Goal: Task Accomplishment & Management: Manage account settings

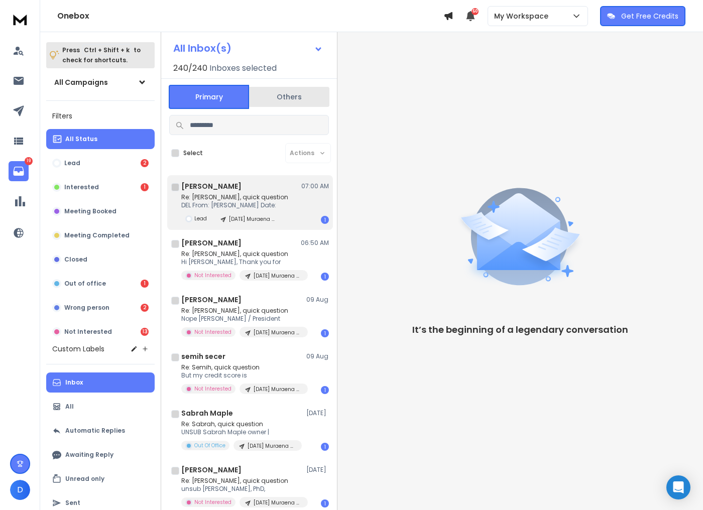
click at [265, 200] on p "Re: [PERSON_NAME], quick question" at bounding box center [234, 197] width 107 height 8
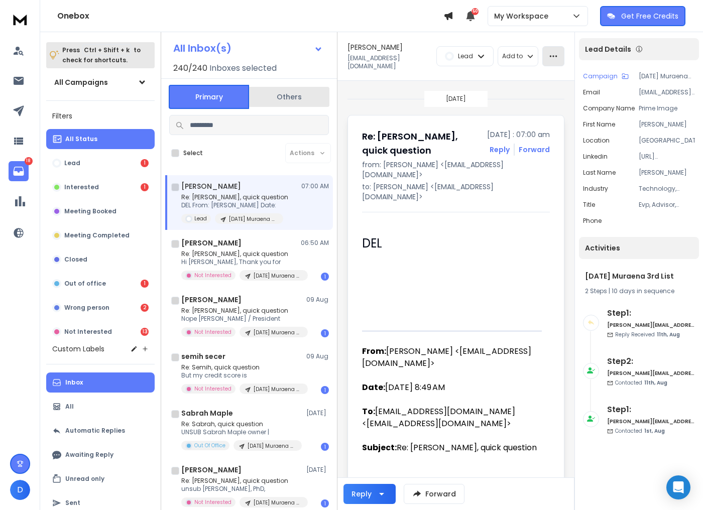
click at [558, 54] on icon "button" at bounding box center [553, 56] width 9 height 9
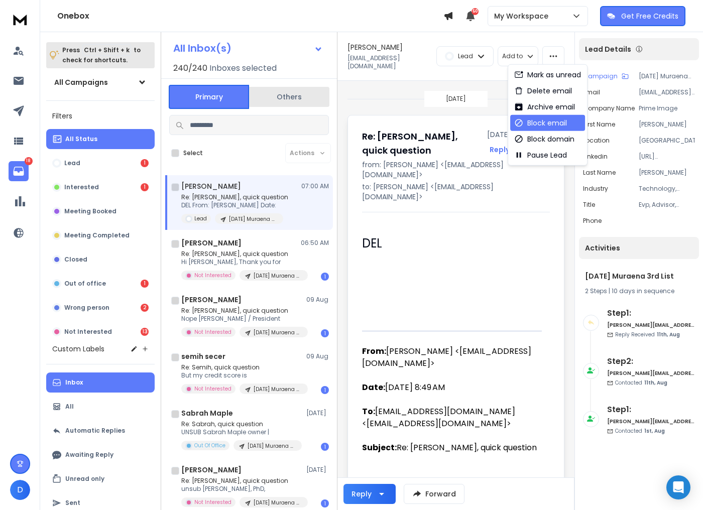
click at [551, 123] on div "Block email" at bounding box center [540, 123] width 53 height 10
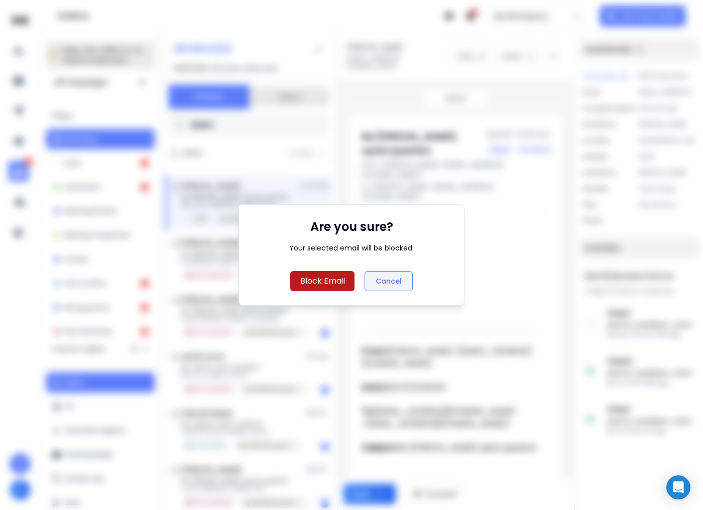
click at [319, 283] on button "Block Email" at bounding box center [322, 281] width 64 height 20
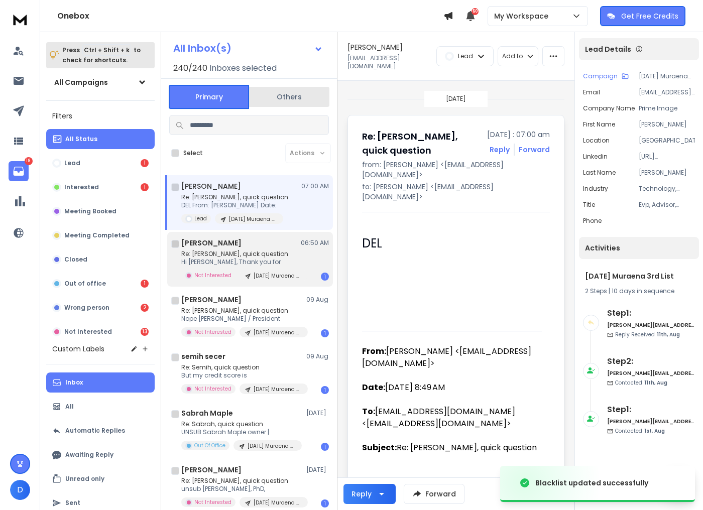
click at [272, 252] on p "Re: Danielle, quick question" at bounding box center [241, 254] width 121 height 8
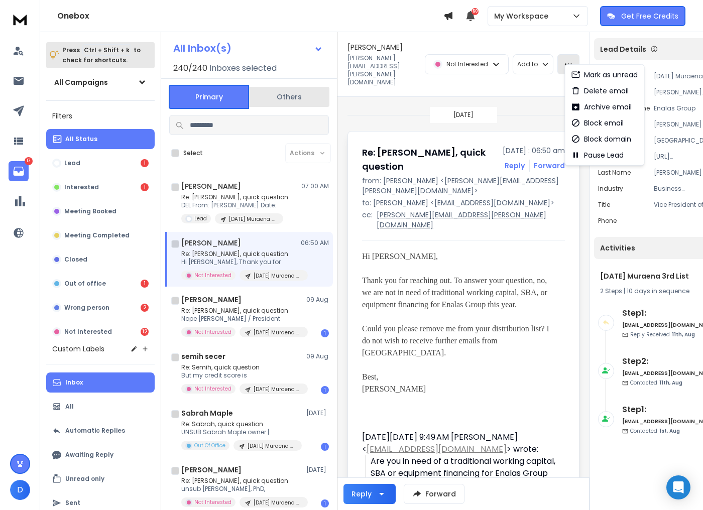
click at [573, 60] on icon "button" at bounding box center [568, 64] width 9 height 9
click at [614, 125] on div "Block email" at bounding box center [597, 123] width 53 height 10
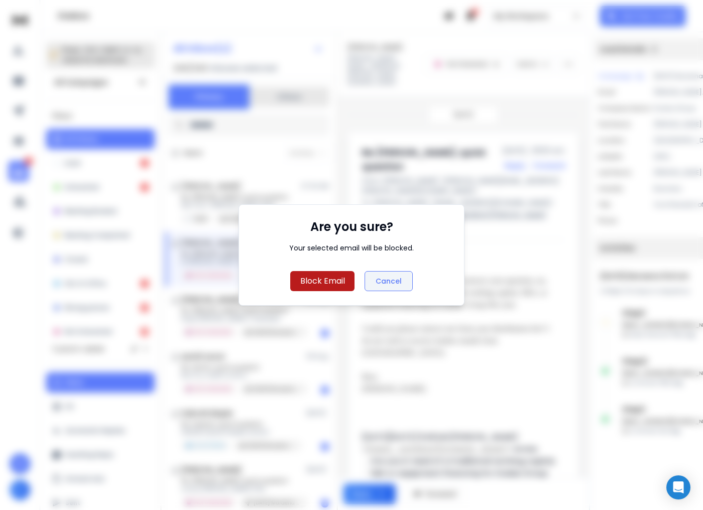
click at [335, 286] on button "Block Email" at bounding box center [322, 281] width 64 height 20
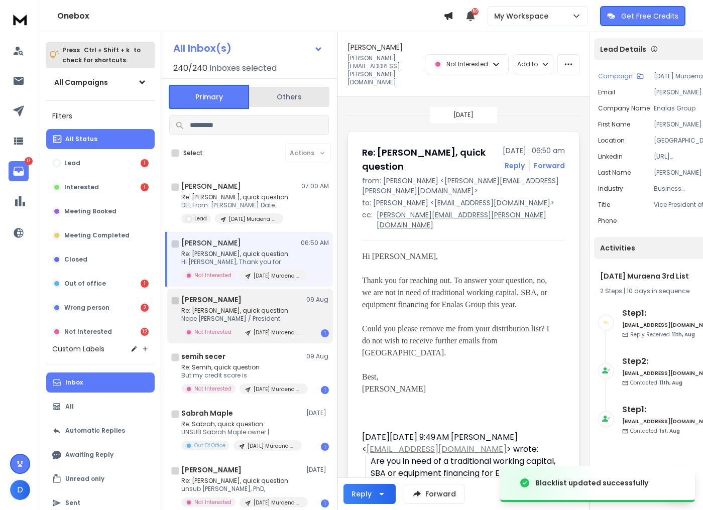
click at [285, 310] on p "Re: Joe, quick question" at bounding box center [241, 311] width 121 height 8
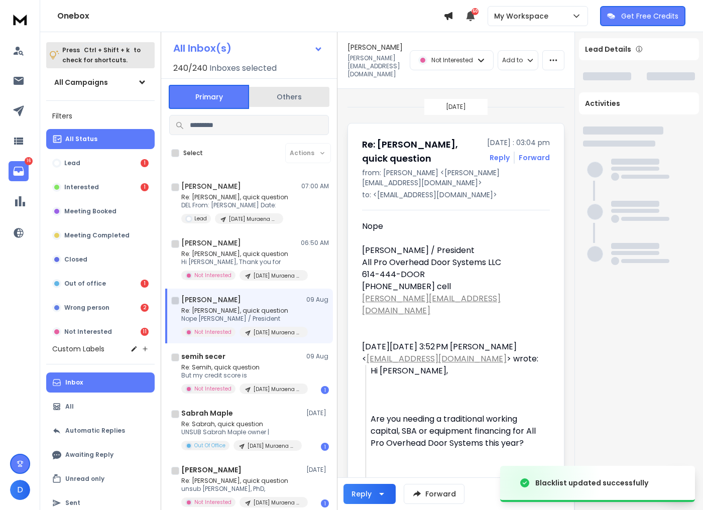
scroll to position [56, 0]
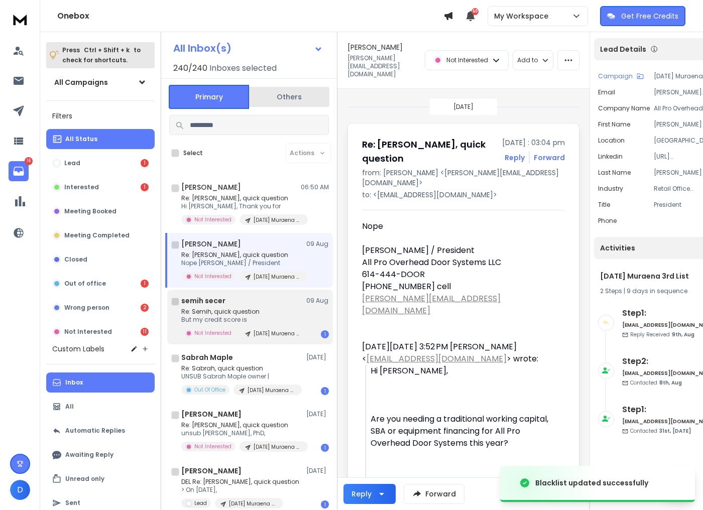
click at [276, 319] on p "But my credit score is" at bounding box center [241, 320] width 121 height 8
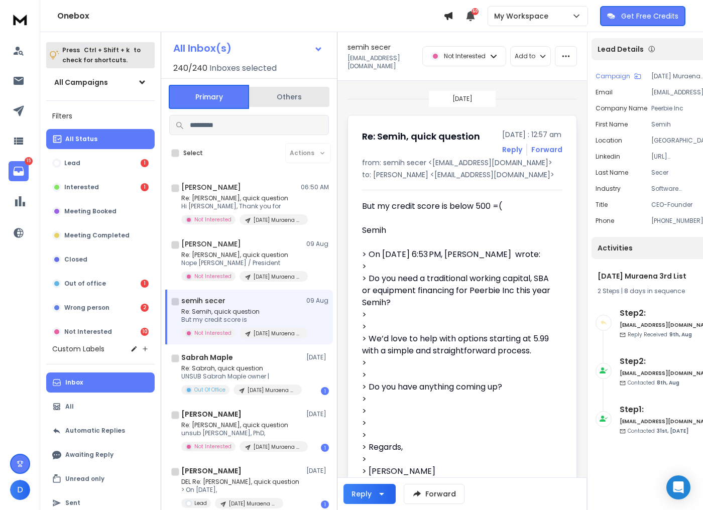
click at [356, 495] on div "Reply" at bounding box center [362, 494] width 20 height 10
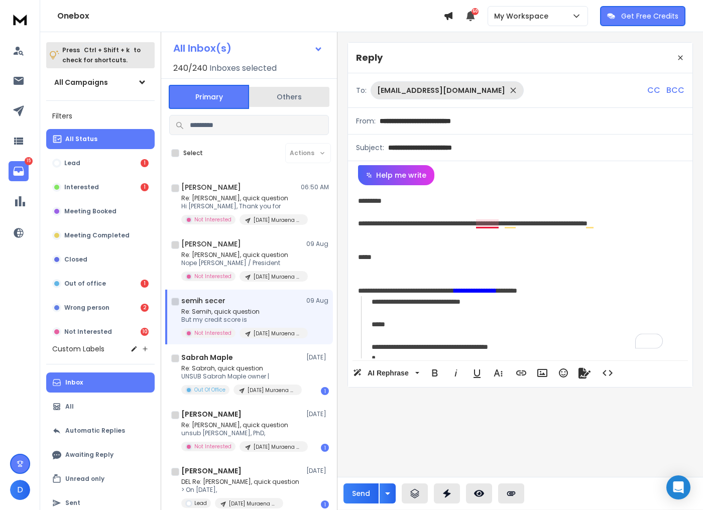
click at [490, 221] on div "**********" at bounding box center [510, 223] width 305 height 11
click at [494, 251] on div "*****" at bounding box center [510, 246] width 305 height 34
click at [476, 220] on div "**********" at bounding box center [510, 223] width 305 height 11
click at [482, 221] on div "**********" at bounding box center [510, 223] width 305 height 11
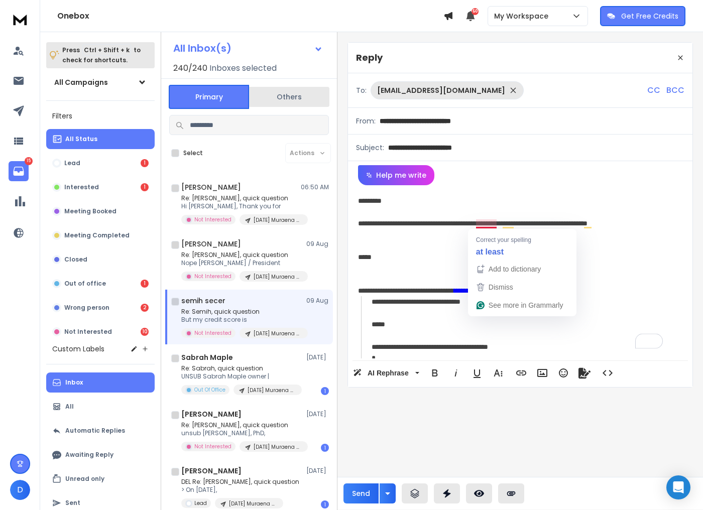
click at [484, 222] on div "**********" at bounding box center [510, 223] width 305 height 11
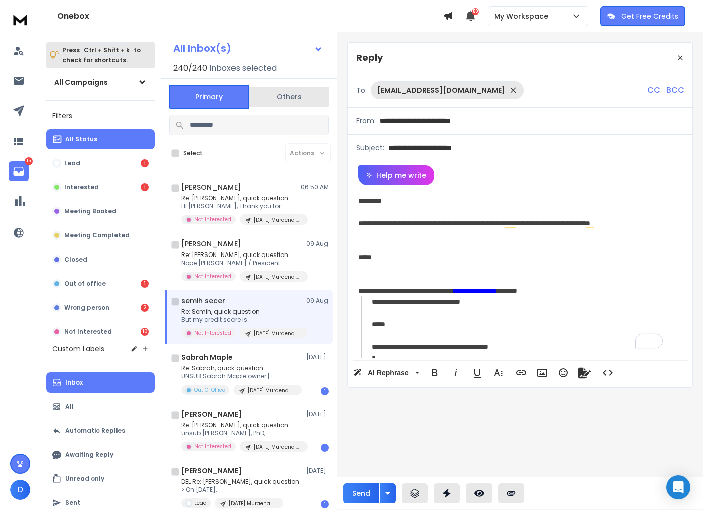
click at [353, 493] on button "Send" at bounding box center [361, 494] width 35 height 20
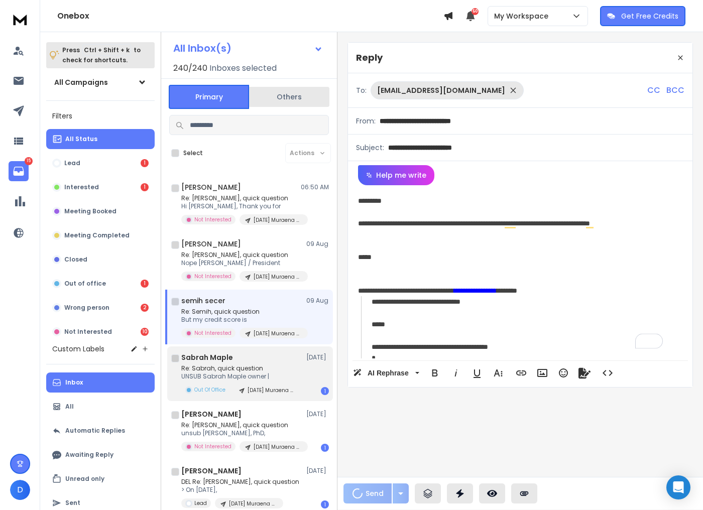
click at [248, 363] on div "Sabrah Maple 08 Aug Re: Sabrah, quick question UNSUB Sabrah Maple owner | Out O…" at bounding box center [255, 374] width 148 height 43
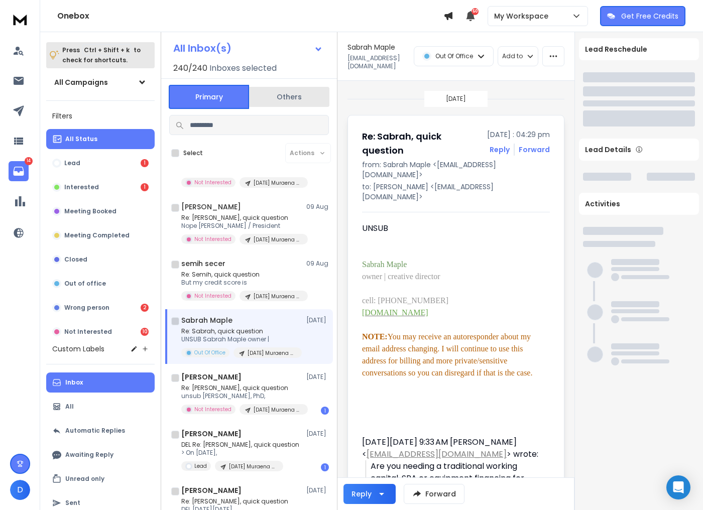
scroll to position [112, 0]
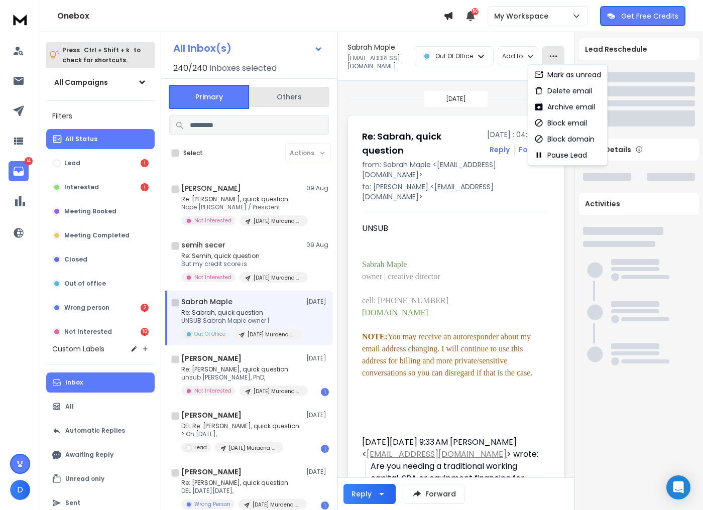
click at [558, 52] on icon "button" at bounding box center [553, 56] width 9 height 9
click at [573, 121] on div "Block email" at bounding box center [561, 123] width 53 height 10
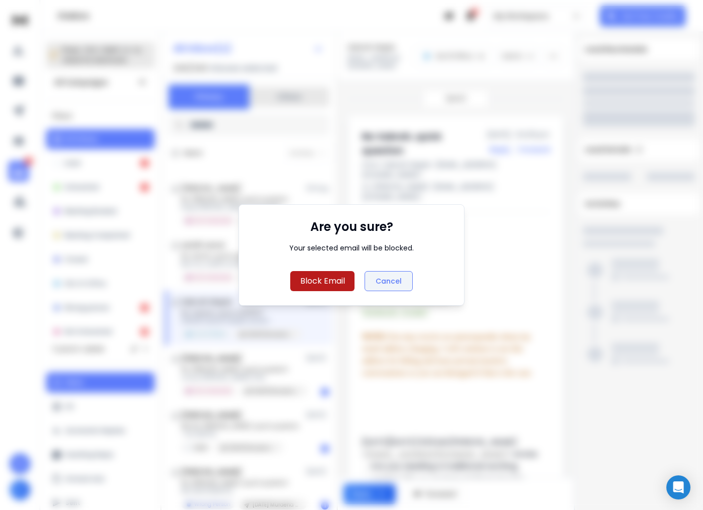
click at [323, 282] on button "Block Email" at bounding box center [322, 281] width 64 height 20
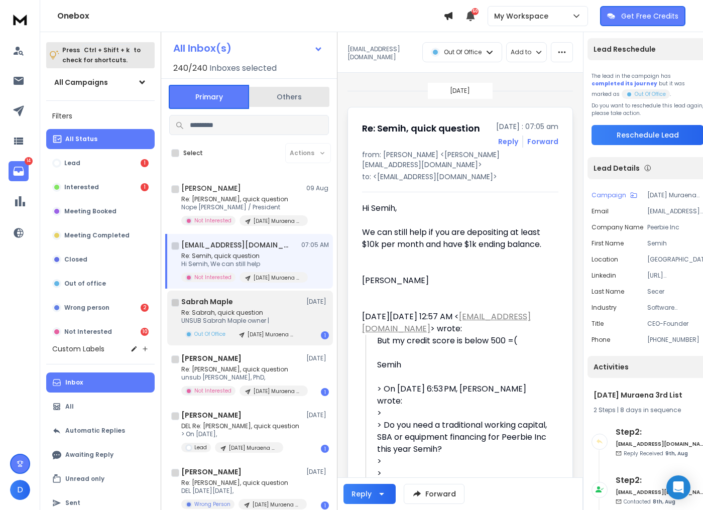
click at [264, 305] on div "Sabrah Maple 08 Aug" at bounding box center [255, 302] width 148 height 10
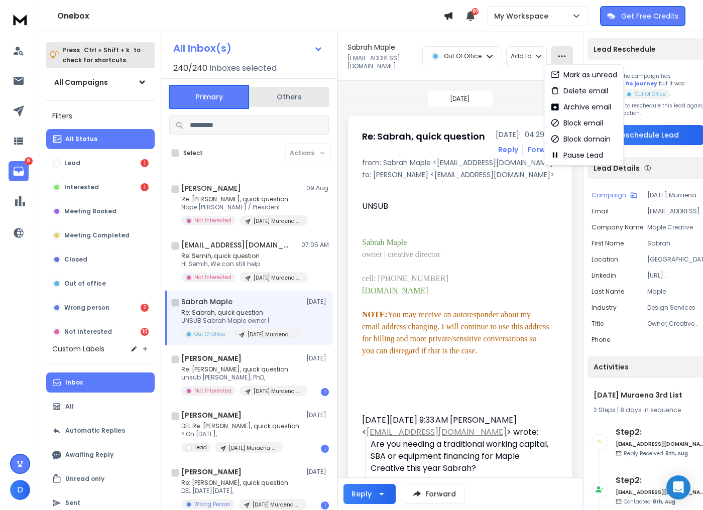
click at [567, 53] on icon "button" at bounding box center [562, 56] width 9 height 9
click at [598, 128] on div "Block email" at bounding box center [584, 123] width 75 height 16
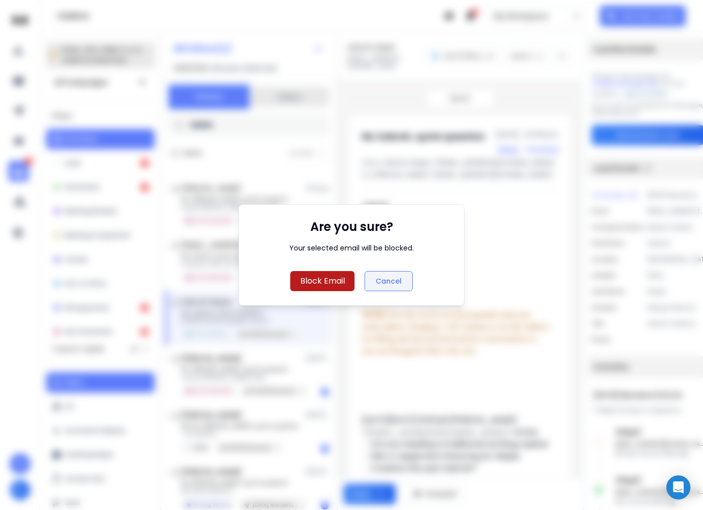
click at [317, 286] on button "Block Email" at bounding box center [322, 281] width 64 height 20
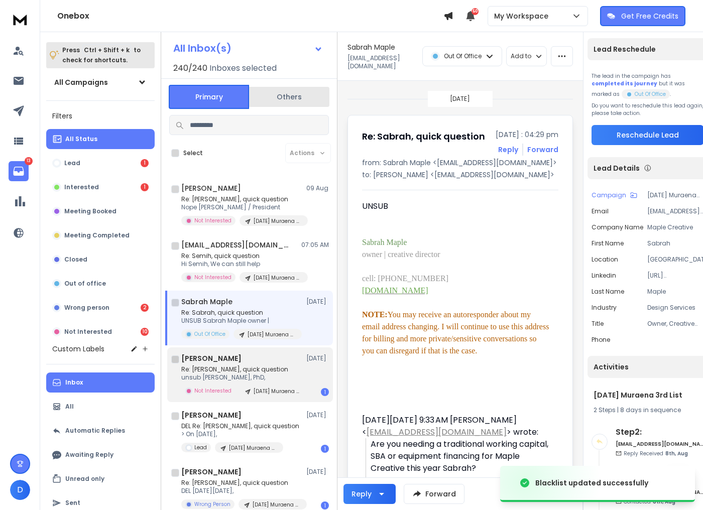
click at [254, 364] on div "Paul Elliott 08 Aug Re: Paul, quick question unsub Paul W. Elliott, PhD, Not In…" at bounding box center [255, 375] width 148 height 43
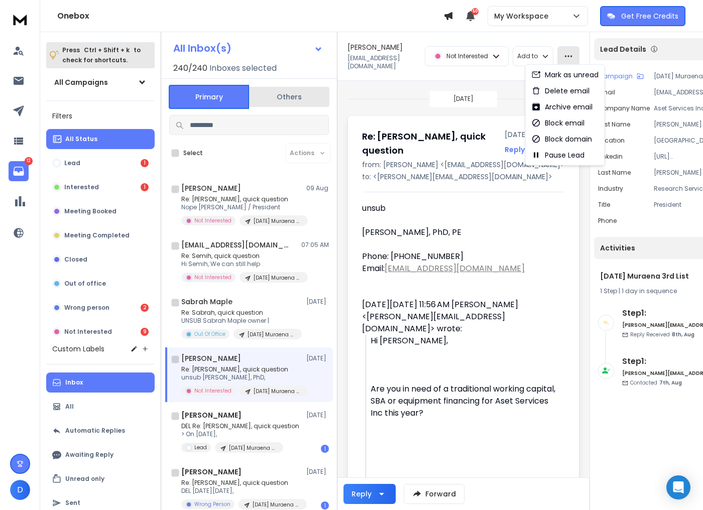
click at [573, 52] on icon "button" at bounding box center [568, 56] width 9 height 9
click at [576, 122] on div "Block email" at bounding box center [558, 123] width 53 height 10
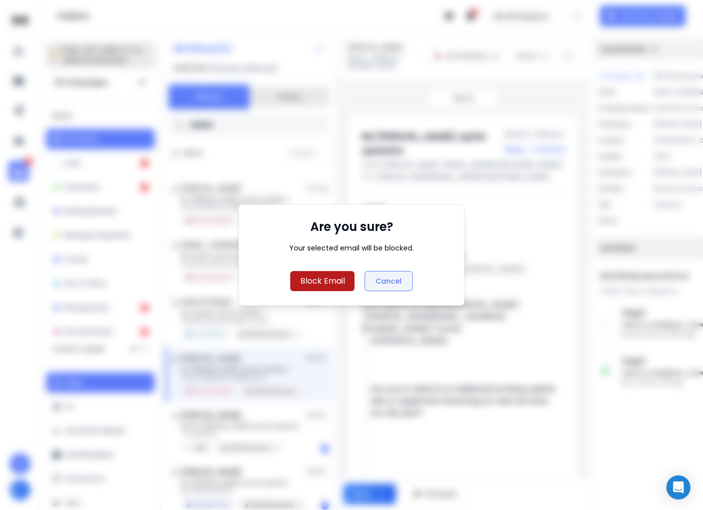
click at [317, 283] on button "Block Email" at bounding box center [322, 281] width 64 height 20
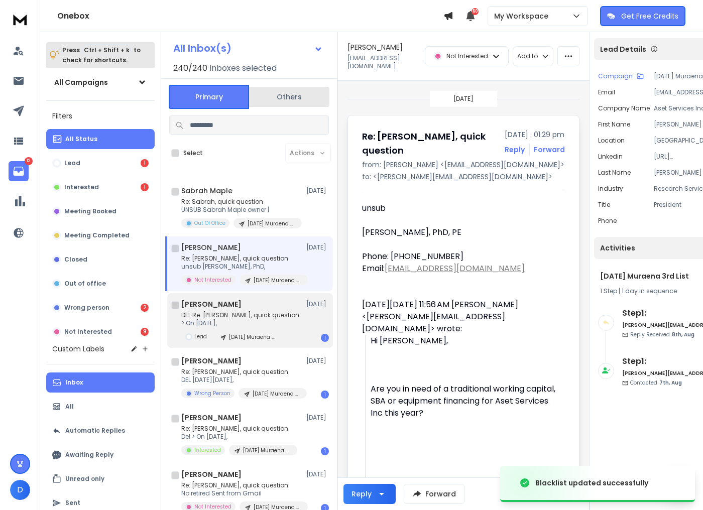
scroll to position [223, 0]
click at [267, 306] on div "Lana Veenker 08 Aug" at bounding box center [255, 304] width 148 height 10
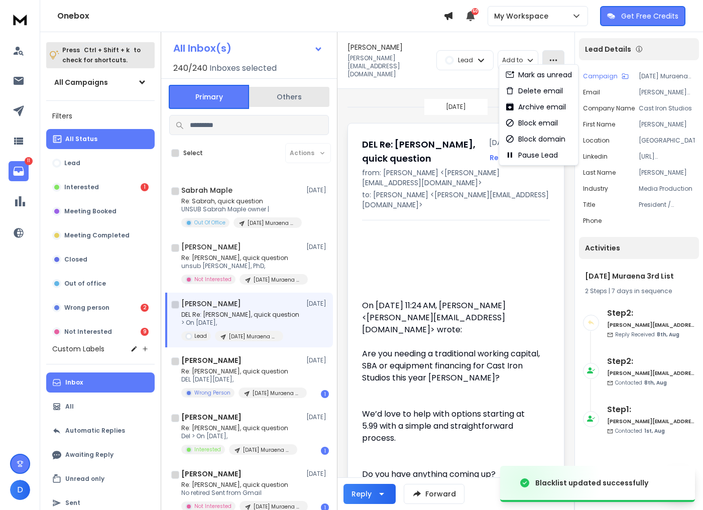
click at [558, 56] on icon "button" at bounding box center [553, 60] width 9 height 9
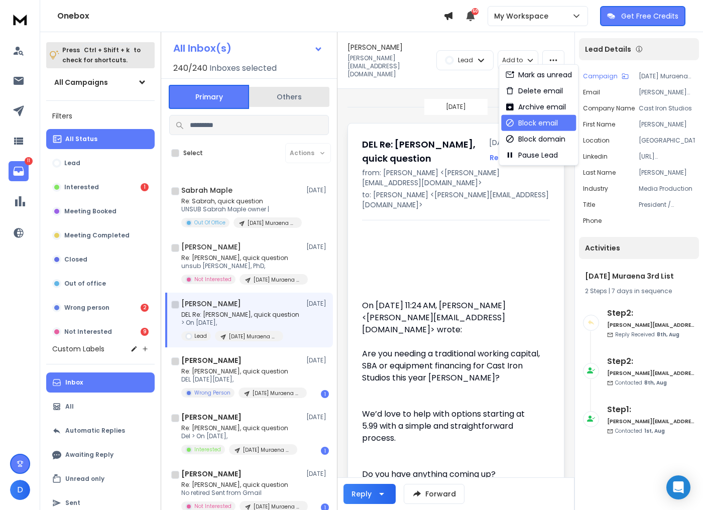
click at [550, 124] on div "Block email" at bounding box center [531, 123] width 53 height 10
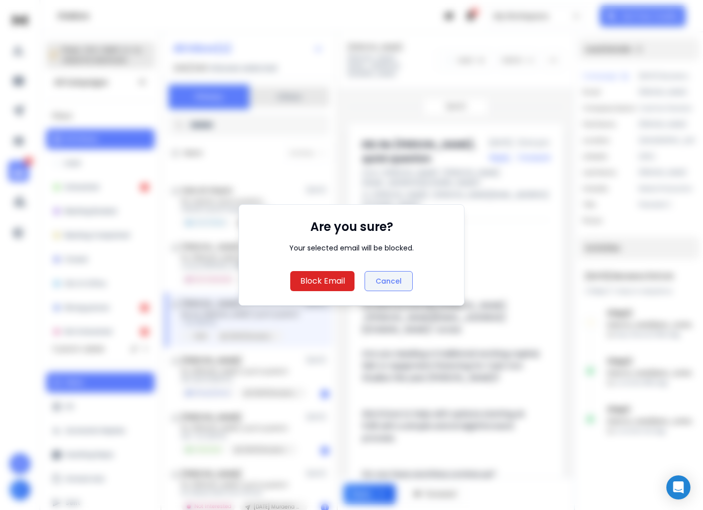
click at [315, 293] on div "Are you sure? Your selected email will be blocked. Block Email Cancel" at bounding box center [352, 254] width 226 height 101
click at [319, 284] on button "Block Email" at bounding box center [322, 281] width 64 height 20
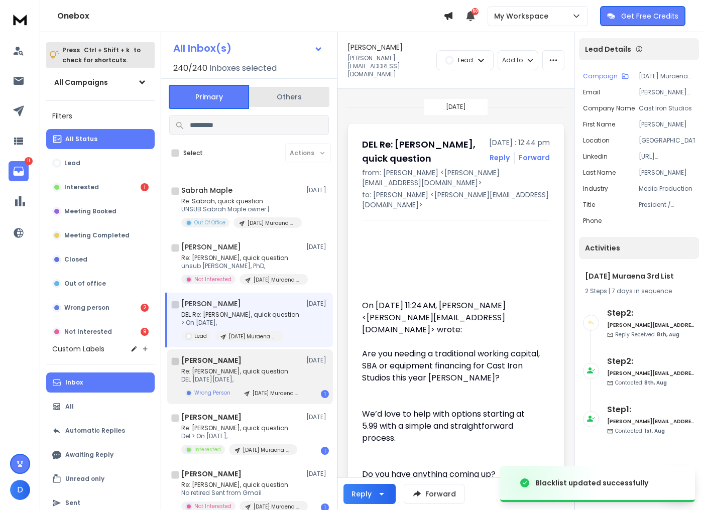
click at [267, 360] on div "Jorge Aguilar 08 Aug" at bounding box center [255, 361] width 148 height 10
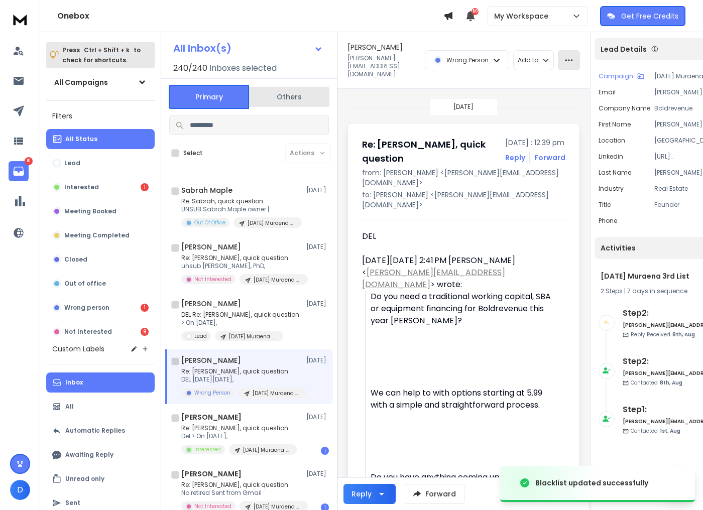
click at [574, 56] on icon "button" at bounding box center [569, 60] width 9 height 9
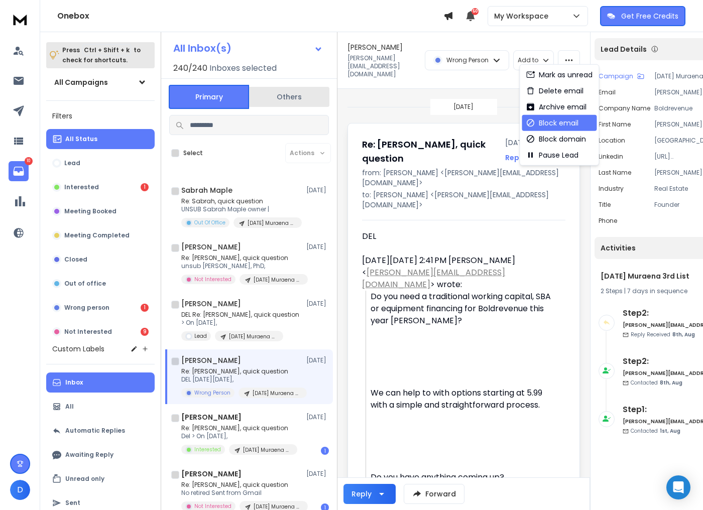
click at [560, 123] on div "Block email" at bounding box center [552, 123] width 53 height 10
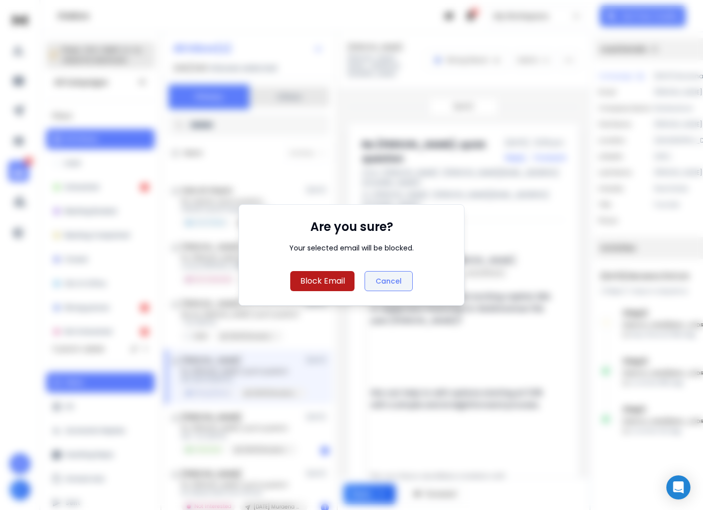
click at [315, 282] on button "Block Email" at bounding box center [322, 281] width 64 height 20
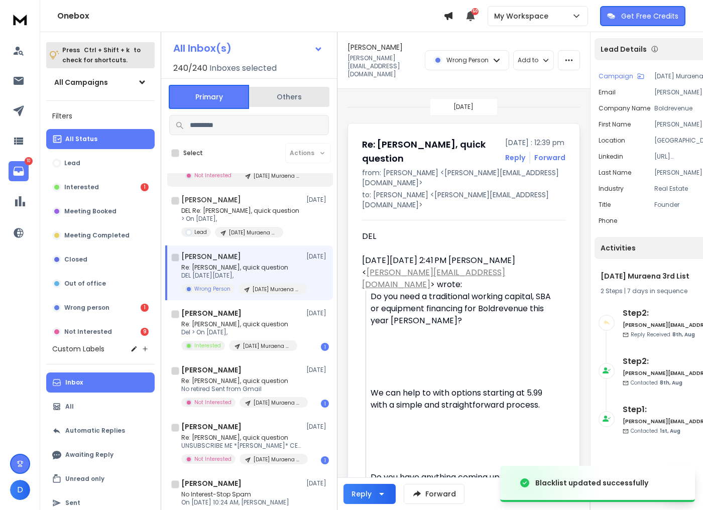
scroll to position [335, 0]
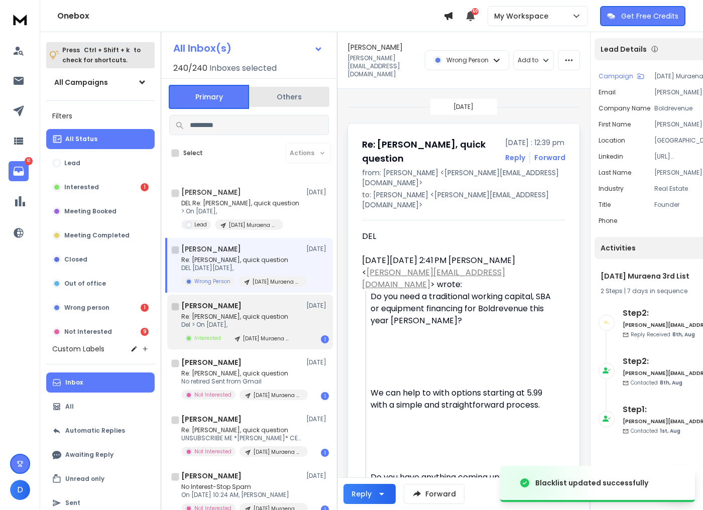
click at [257, 319] on p "Re: Chris, quick question" at bounding box center [239, 317] width 116 height 8
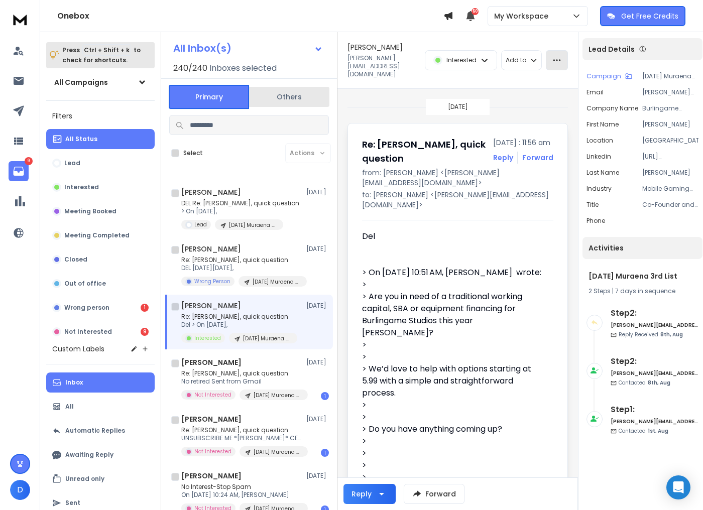
click at [568, 57] on button "button" at bounding box center [557, 60] width 22 height 20
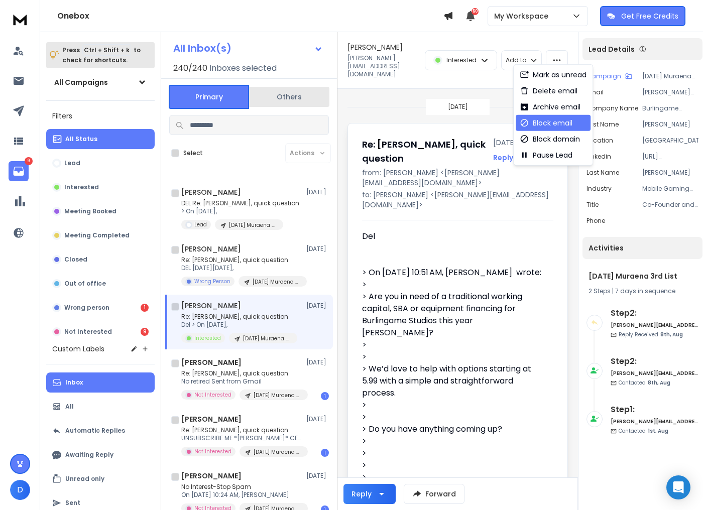
click at [563, 126] on div "Block email" at bounding box center [546, 123] width 53 height 10
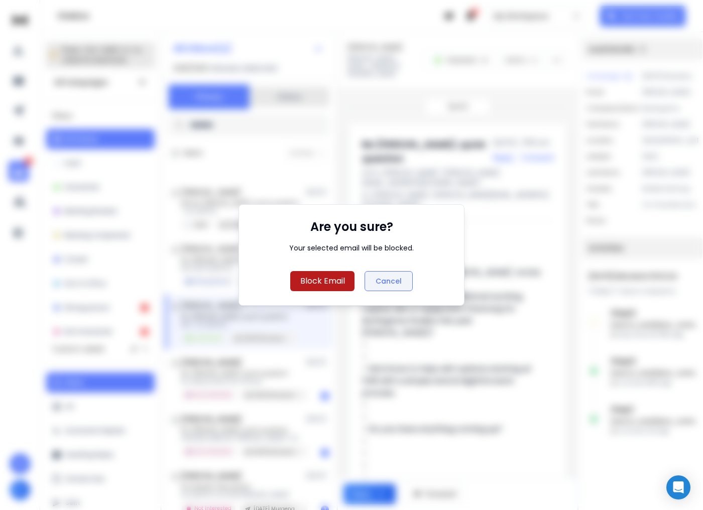
click at [333, 283] on button "Block Email" at bounding box center [322, 281] width 64 height 20
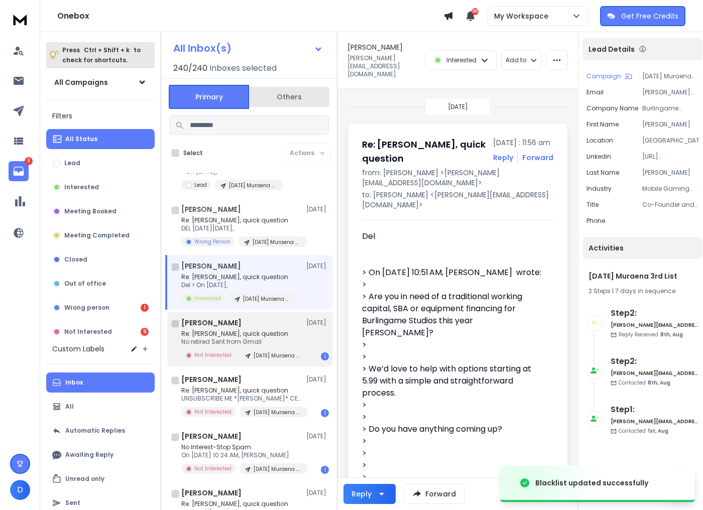
scroll to position [390, 0]
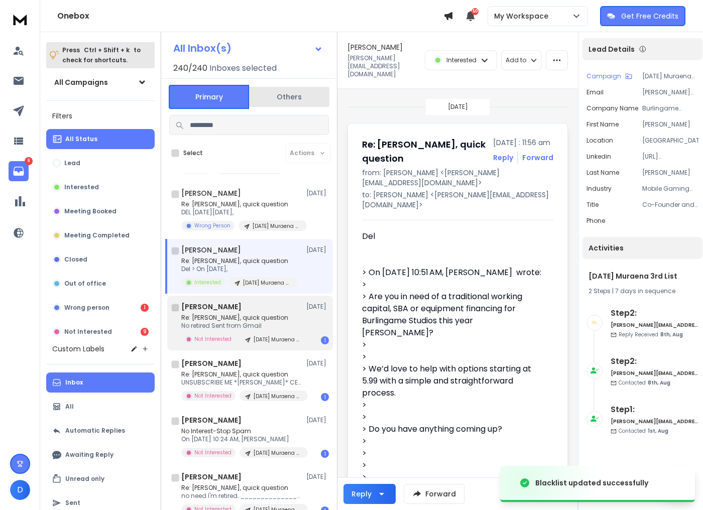
click at [263, 309] on div "Philip Anderson 08 Aug" at bounding box center [255, 307] width 148 height 10
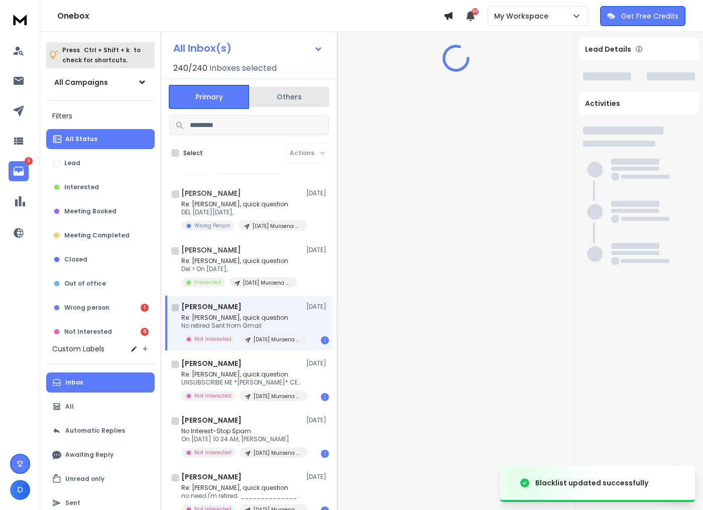
scroll to position [446, 0]
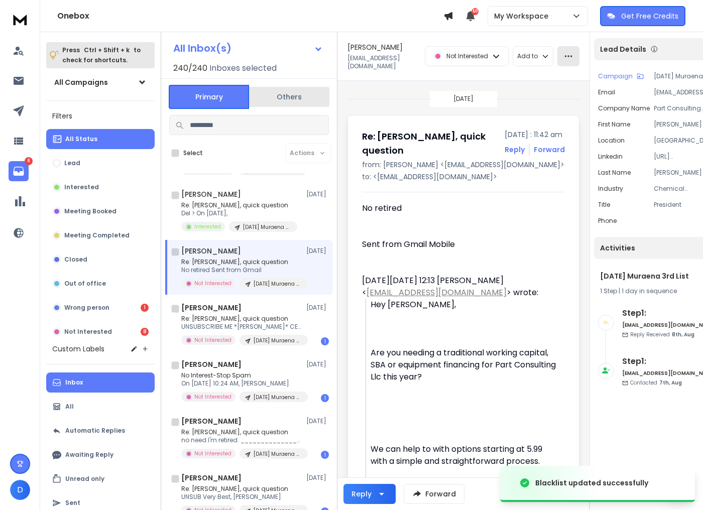
click at [580, 55] on button "button" at bounding box center [569, 56] width 22 height 20
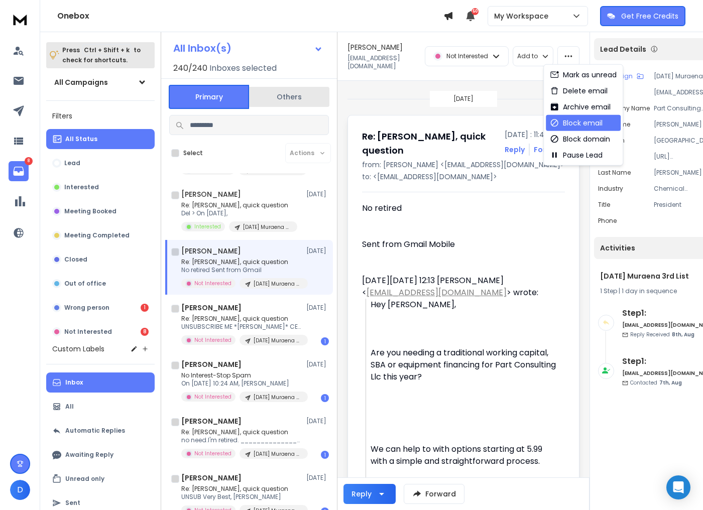
click at [588, 124] on div "Block email" at bounding box center [576, 123] width 53 height 10
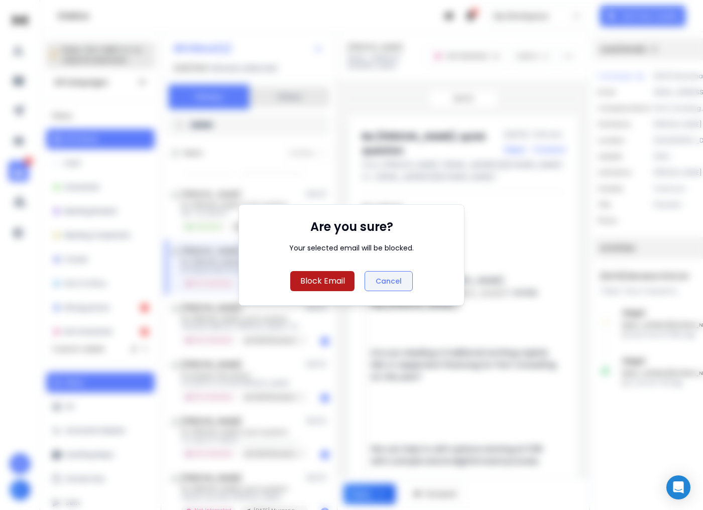
click at [334, 278] on button "Block Email" at bounding box center [322, 281] width 64 height 20
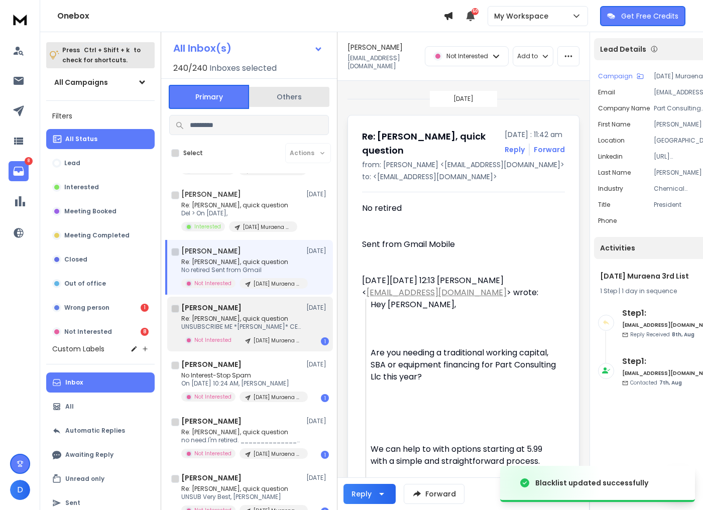
drag, startPoint x: 272, startPoint y: 318, endPoint x: 295, endPoint y: 304, distance: 27.1
click at [273, 316] on p "Re: Peter, quick question" at bounding box center [241, 319] width 121 height 8
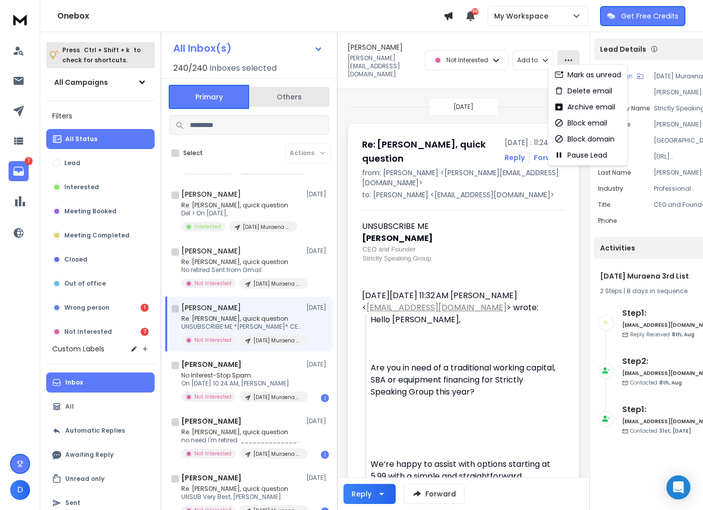
click at [573, 56] on icon "button" at bounding box center [568, 60] width 9 height 9
click at [596, 121] on div "Block email" at bounding box center [581, 123] width 53 height 10
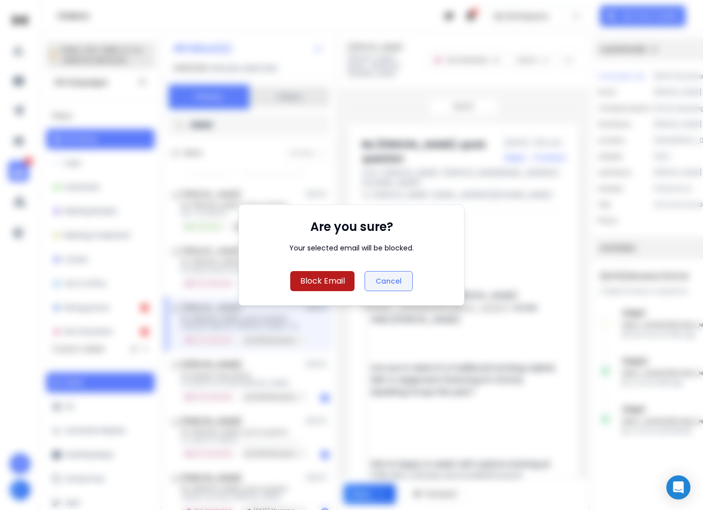
click at [318, 279] on button "Block Email" at bounding box center [322, 281] width 64 height 20
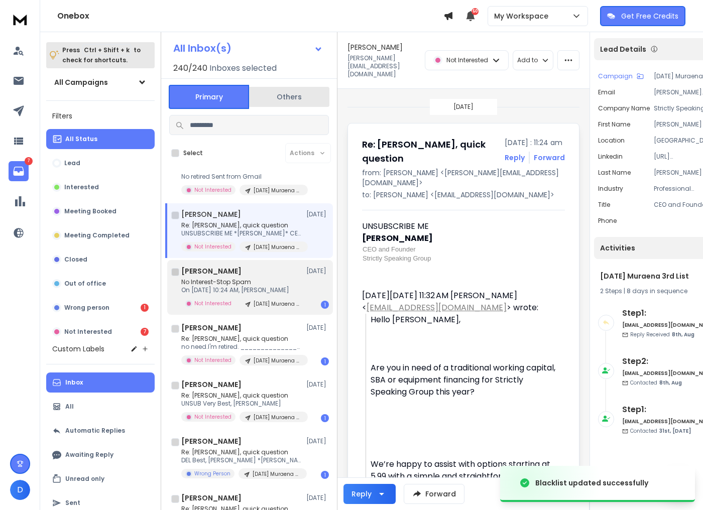
scroll to position [558, 0]
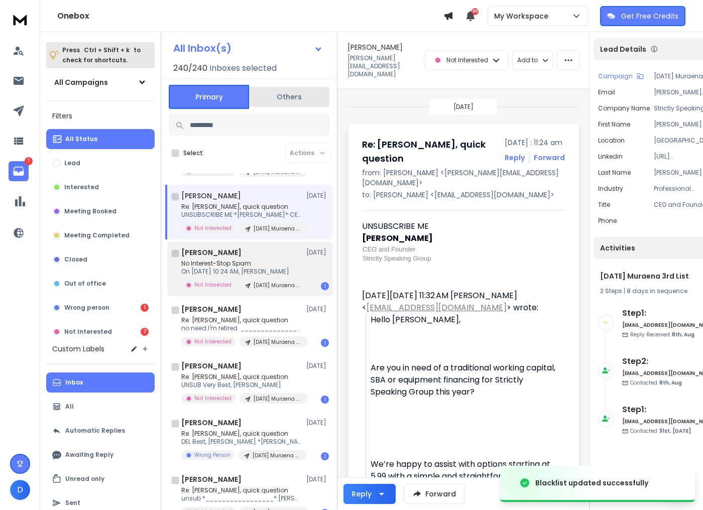
click at [254, 258] on div "Glen Feye 08 Aug No Interest-Stop Spam On 8/7/25 10:24 AM, David Not Interested…" at bounding box center [255, 269] width 148 height 43
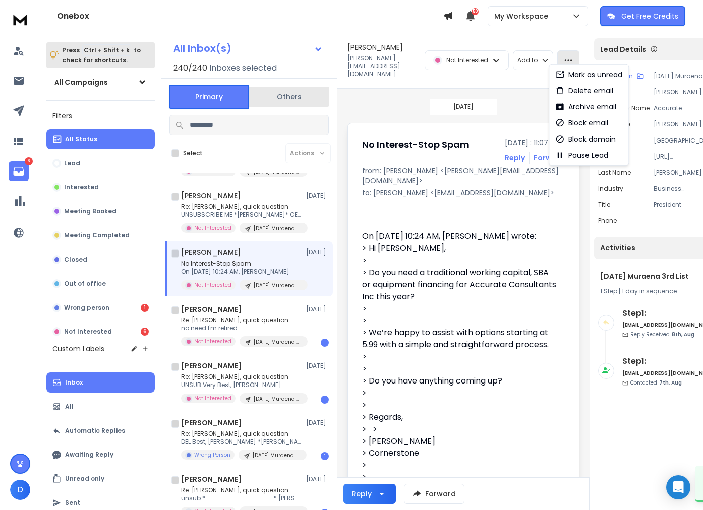
click at [573, 56] on icon "button" at bounding box center [568, 60] width 9 height 9
click at [600, 120] on div "Block email" at bounding box center [582, 123] width 53 height 10
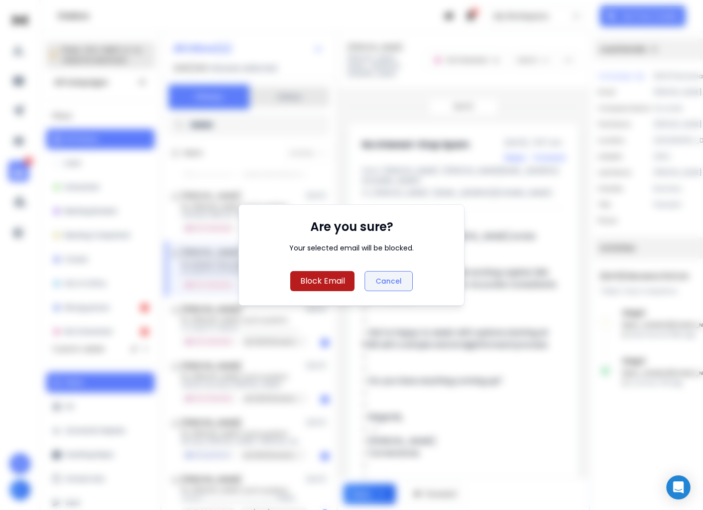
click at [325, 279] on button "Block Email" at bounding box center [322, 281] width 64 height 20
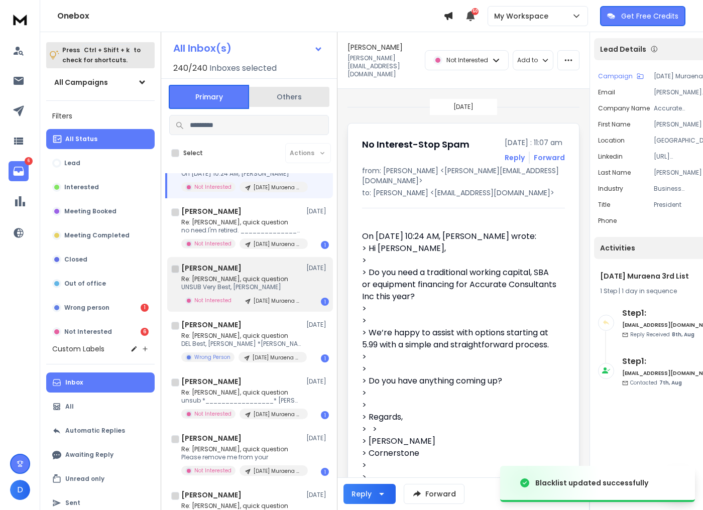
scroll to position [670, 0]
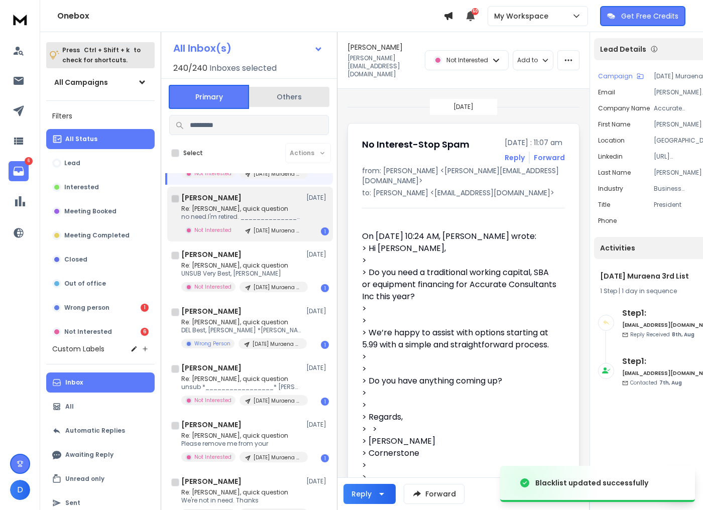
click at [271, 214] on p "no need.I'm retired. __________________________________________________________…" at bounding box center [241, 217] width 121 height 8
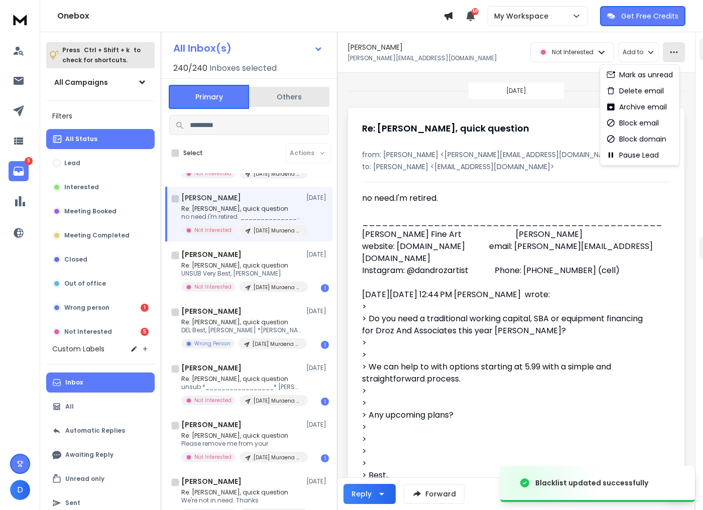
click at [664, 51] on button "button" at bounding box center [674, 52] width 22 height 20
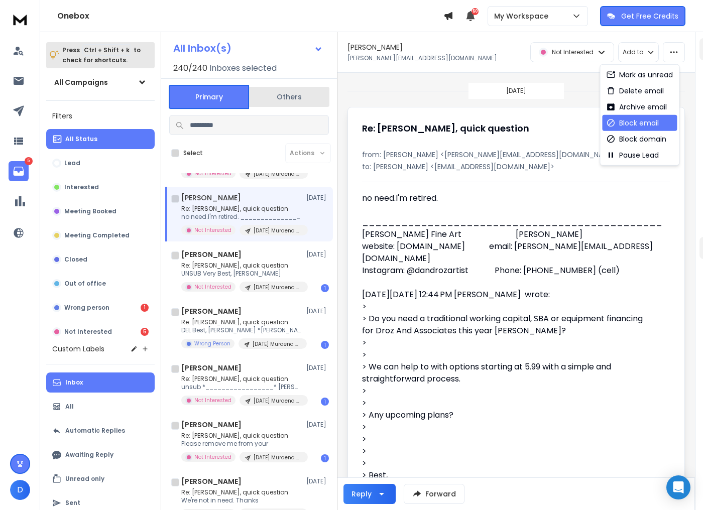
click at [636, 120] on div "Block email" at bounding box center [632, 123] width 53 height 10
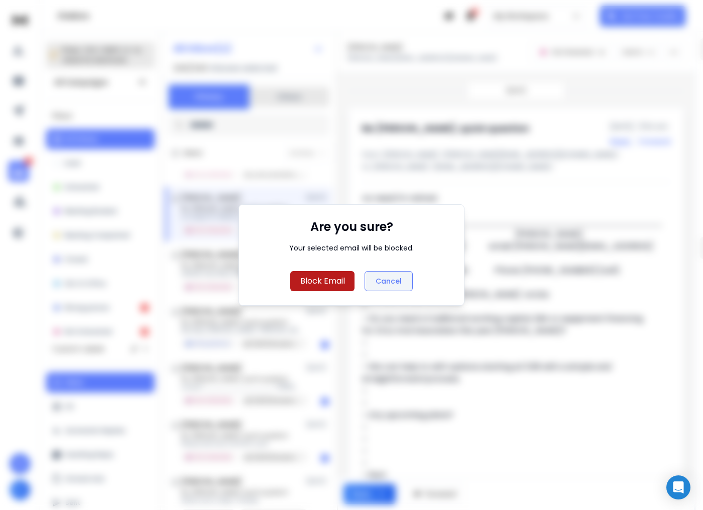
click at [342, 273] on button "Block Email" at bounding box center [322, 281] width 64 height 20
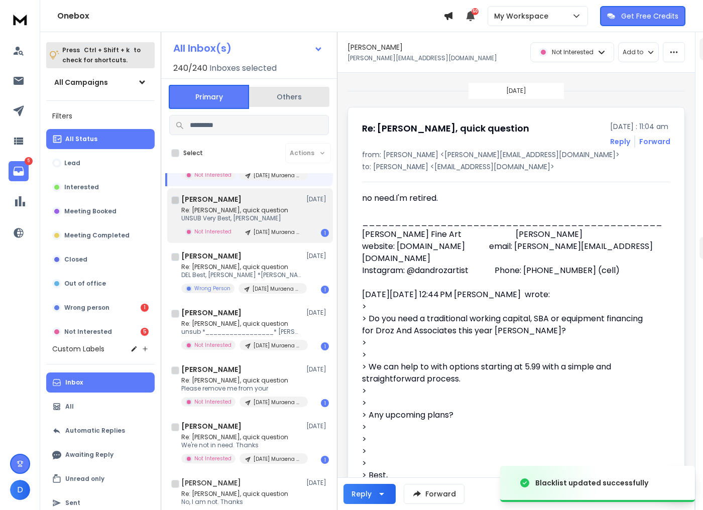
scroll to position [725, 0]
click at [283, 214] on p "UNSUB Very Best, Lauren Fox" at bounding box center [241, 218] width 121 height 8
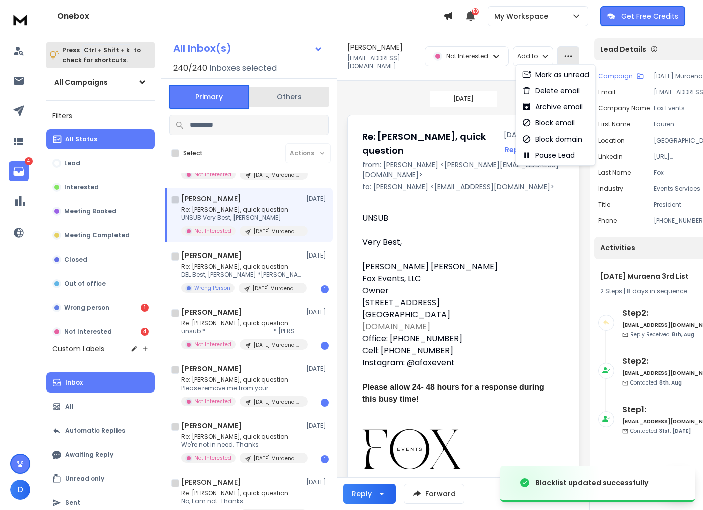
click at [573, 55] on icon "button" at bounding box center [569, 56] width 8 height 2
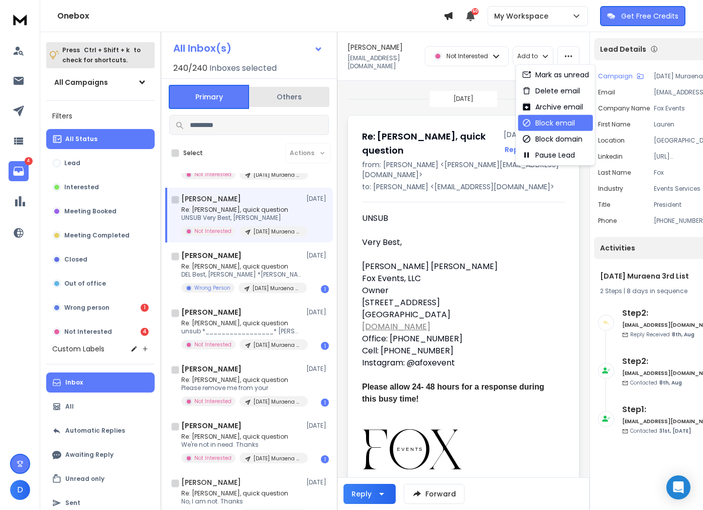
click at [570, 119] on div "Block email" at bounding box center [549, 123] width 53 height 10
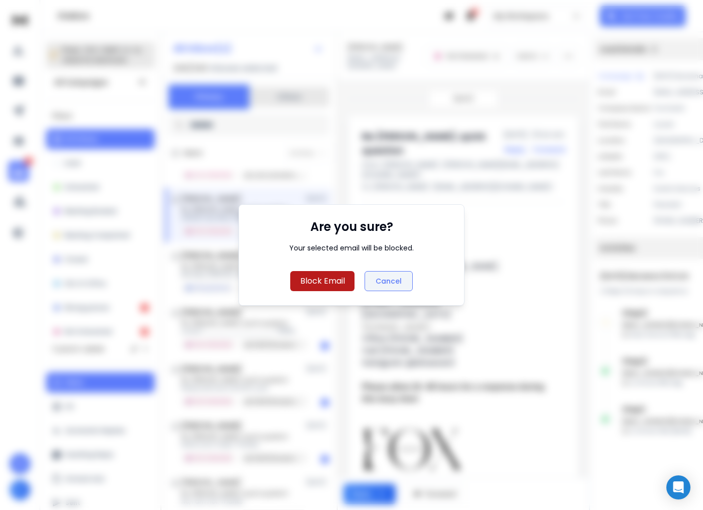
click at [324, 277] on button "Block Email" at bounding box center [322, 281] width 64 height 20
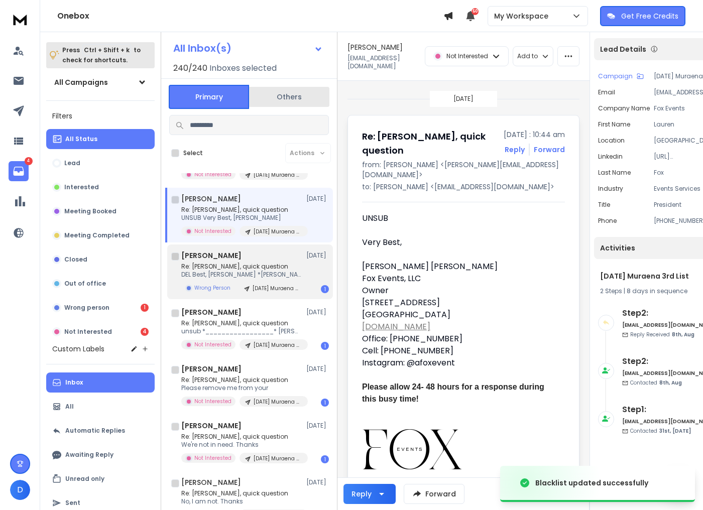
click at [275, 264] on p "Re: Roxanne, quick question" at bounding box center [241, 267] width 121 height 8
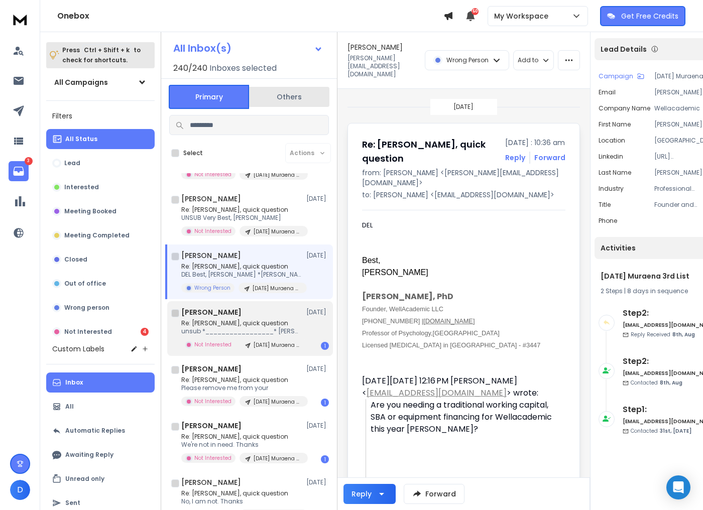
click at [250, 314] on div "Jason Burchard 08 Aug" at bounding box center [255, 312] width 148 height 10
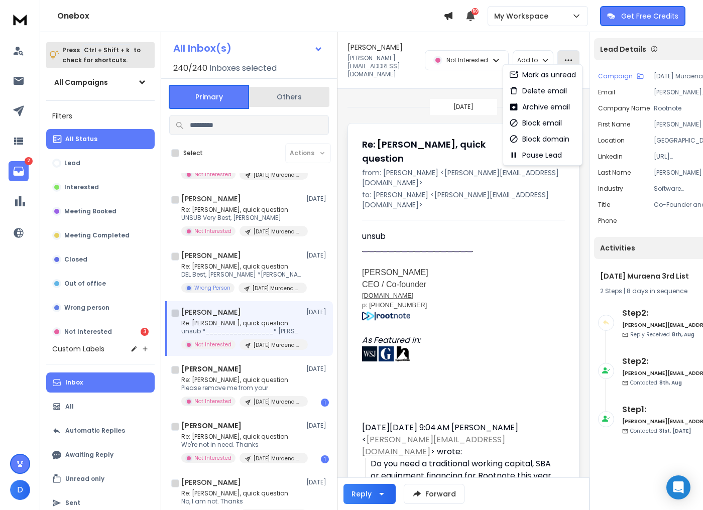
click at [573, 56] on icon "button" at bounding box center [568, 60] width 9 height 9
click at [553, 124] on div "Block email" at bounding box center [535, 123] width 53 height 10
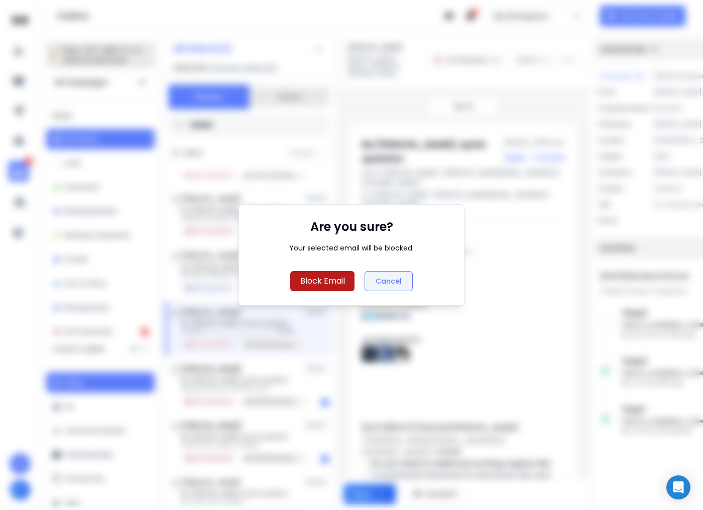
click at [327, 278] on button "Block Email" at bounding box center [322, 281] width 64 height 20
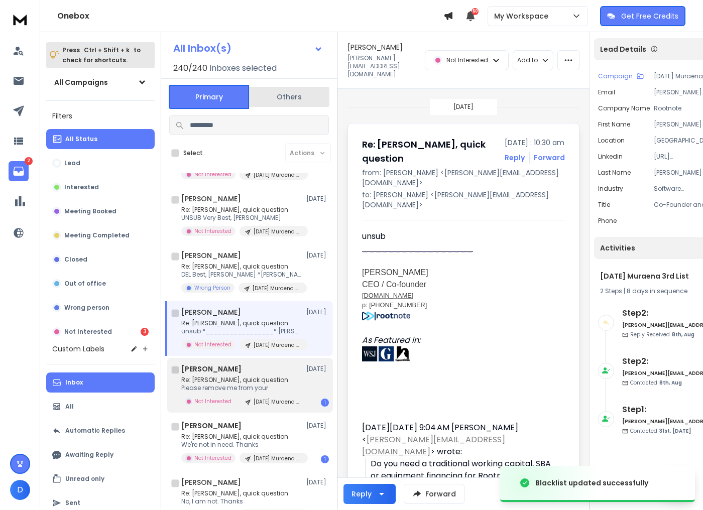
click at [284, 378] on p "Re: Ashli, quick question" at bounding box center [241, 380] width 121 height 8
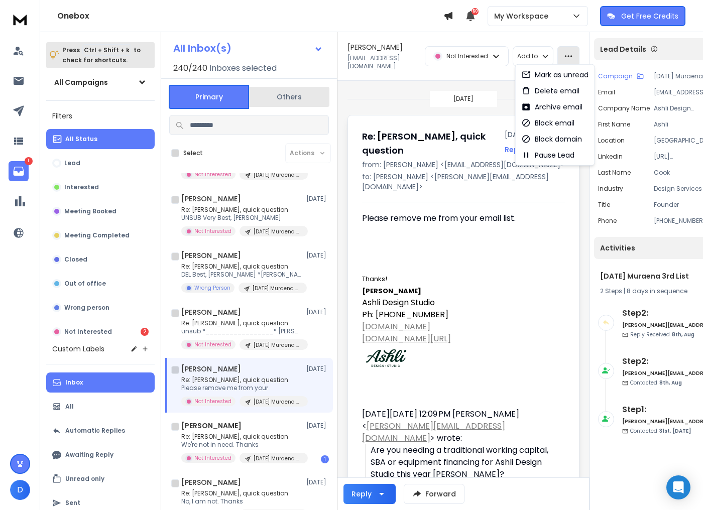
click at [573, 52] on icon "button" at bounding box center [568, 56] width 9 height 9
click at [556, 118] on div "Block email" at bounding box center [548, 123] width 53 height 10
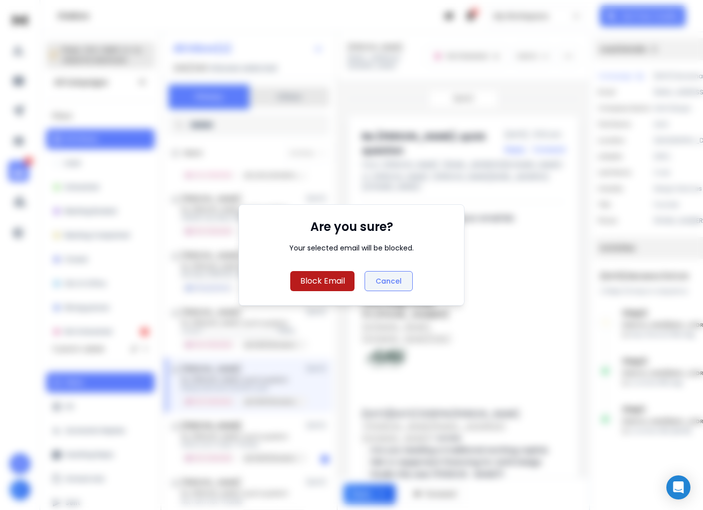
click at [325, 277] on button "Block Email" at bounding box center [322, 281] width 64 height 20
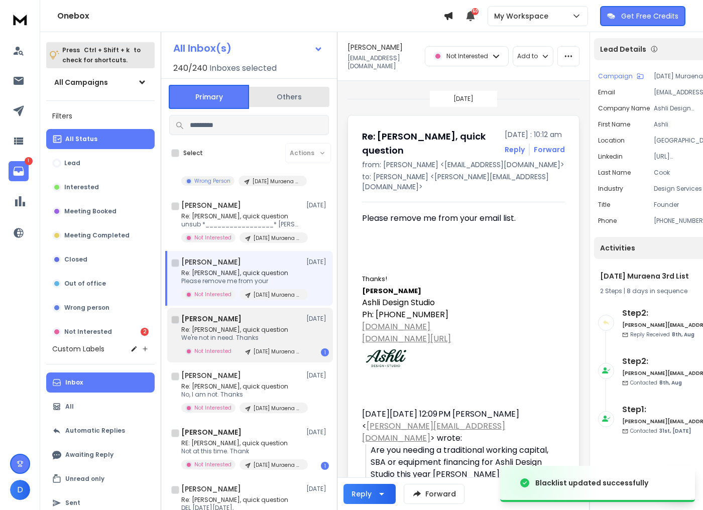
scroll to position [837, 0]
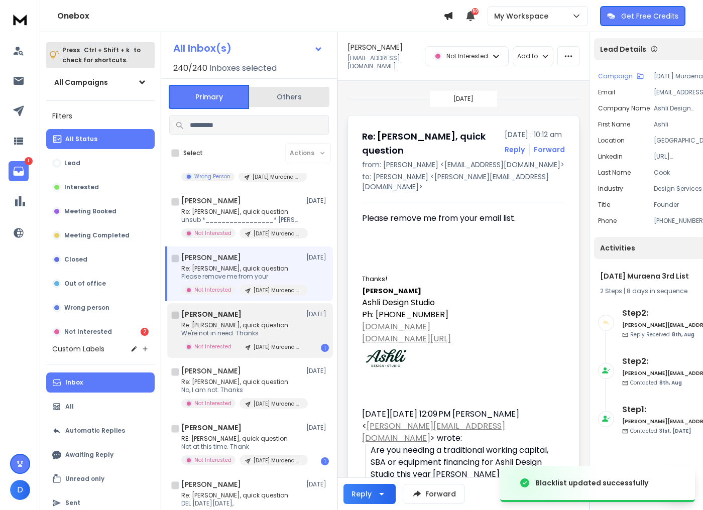
click at [260, 312] on div "David Machles 08 Aug" at bounding box center [255, 314] width 148 height 10
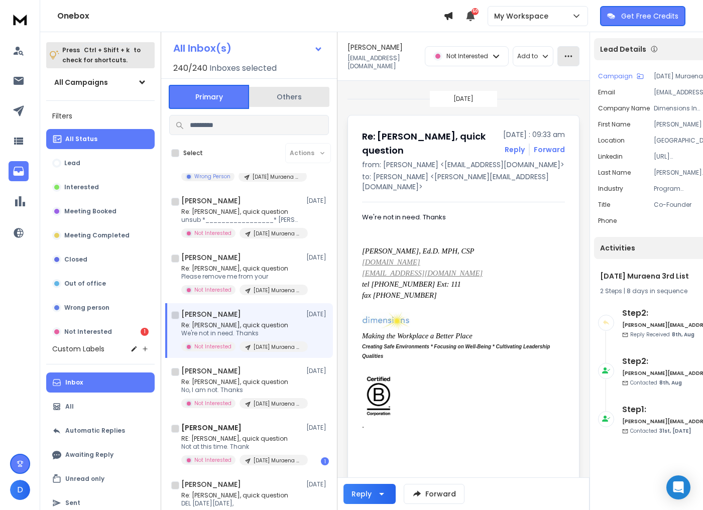
click at [573, 56] on icon "button" at bounding box center [569, 56] width 8 height 2
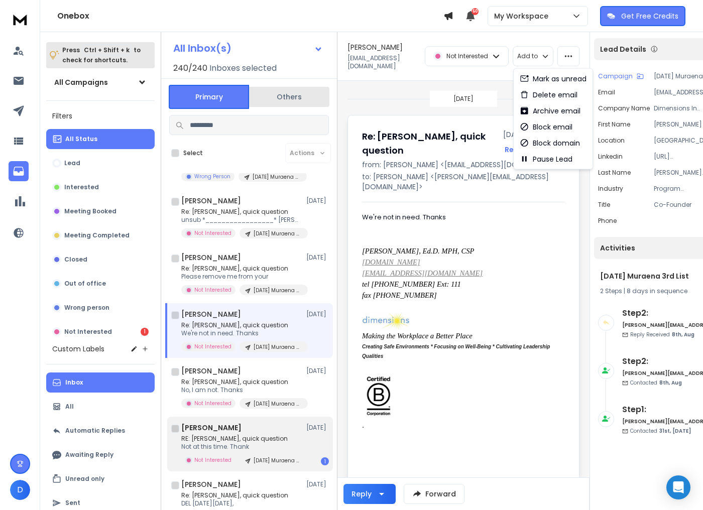
click at [234, 425] on div "Dan Obiala 08 Aug" at bounding box center [255, 428] width 148 height 10
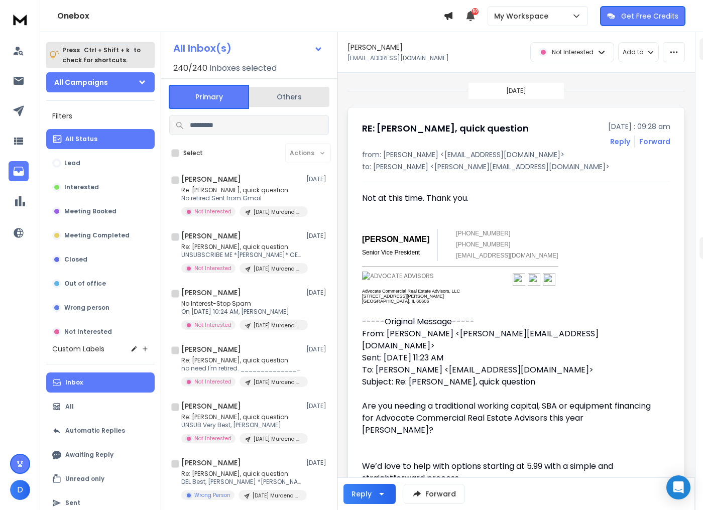
scroll to position [502, 0]
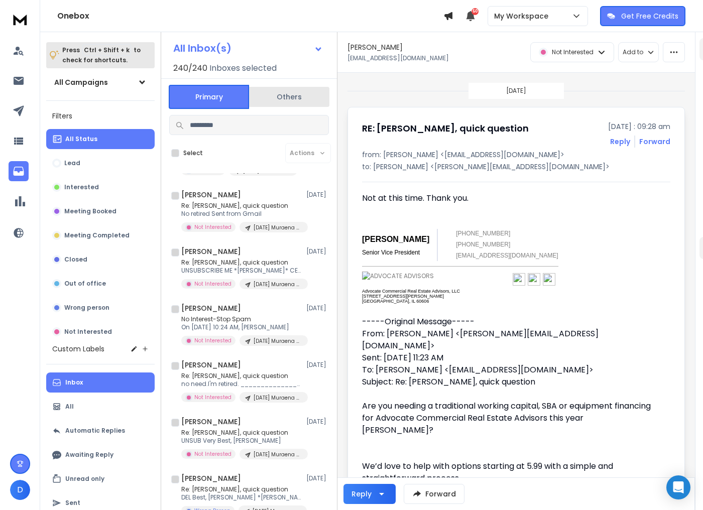
click at [82, 136] on p "All Status" at bounding box center [81, 139] width 32 height 8
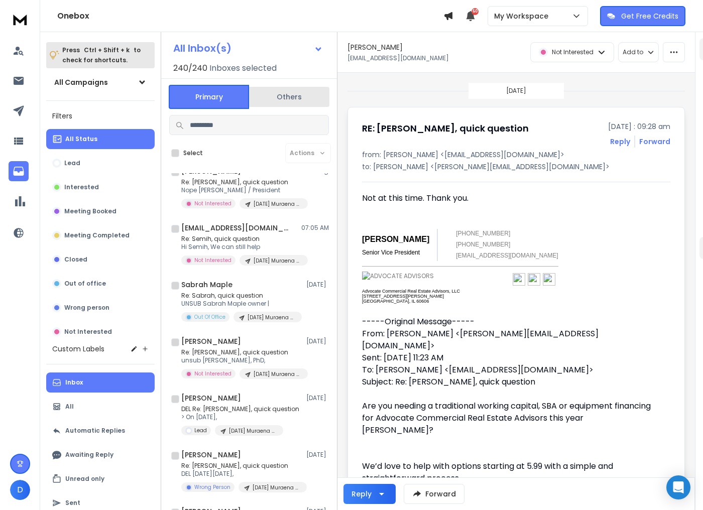
scroll to position [0, 0]
